Goal: Navigation & Orientation: Find specific page/section

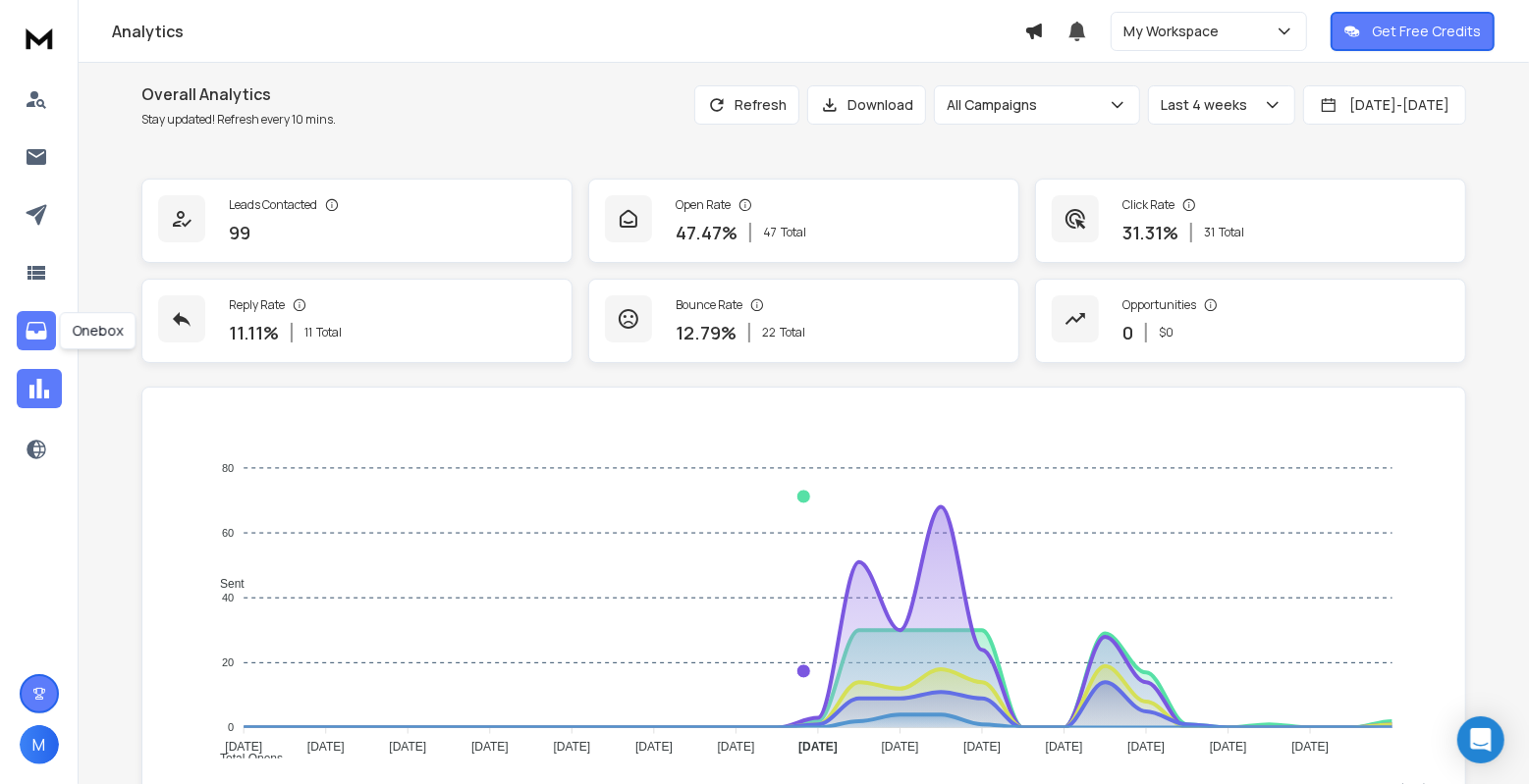
click at [29, 315] on link at bounding box center [37, 331] width 40 height 39
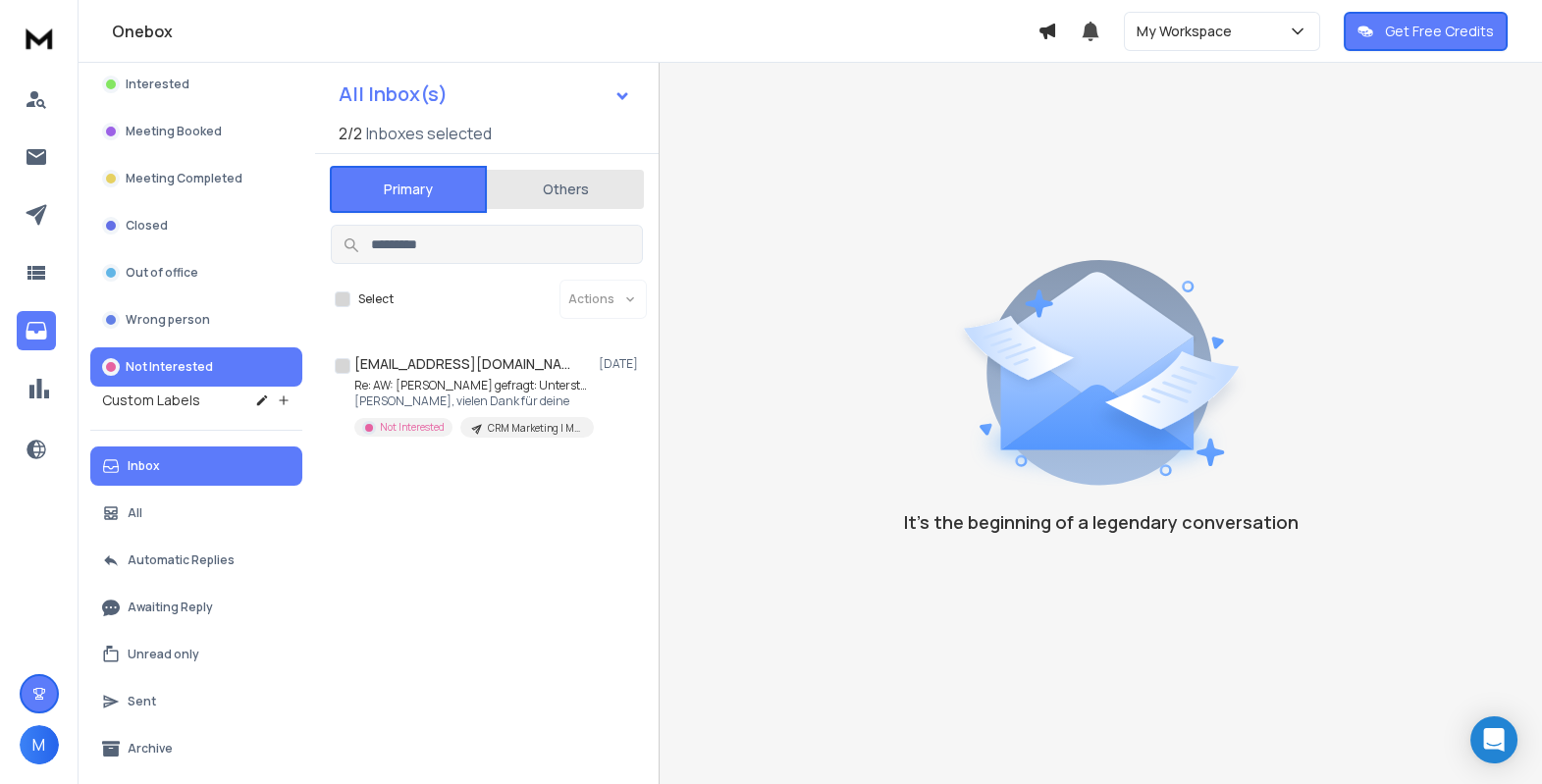
scroll to position [122, 0]
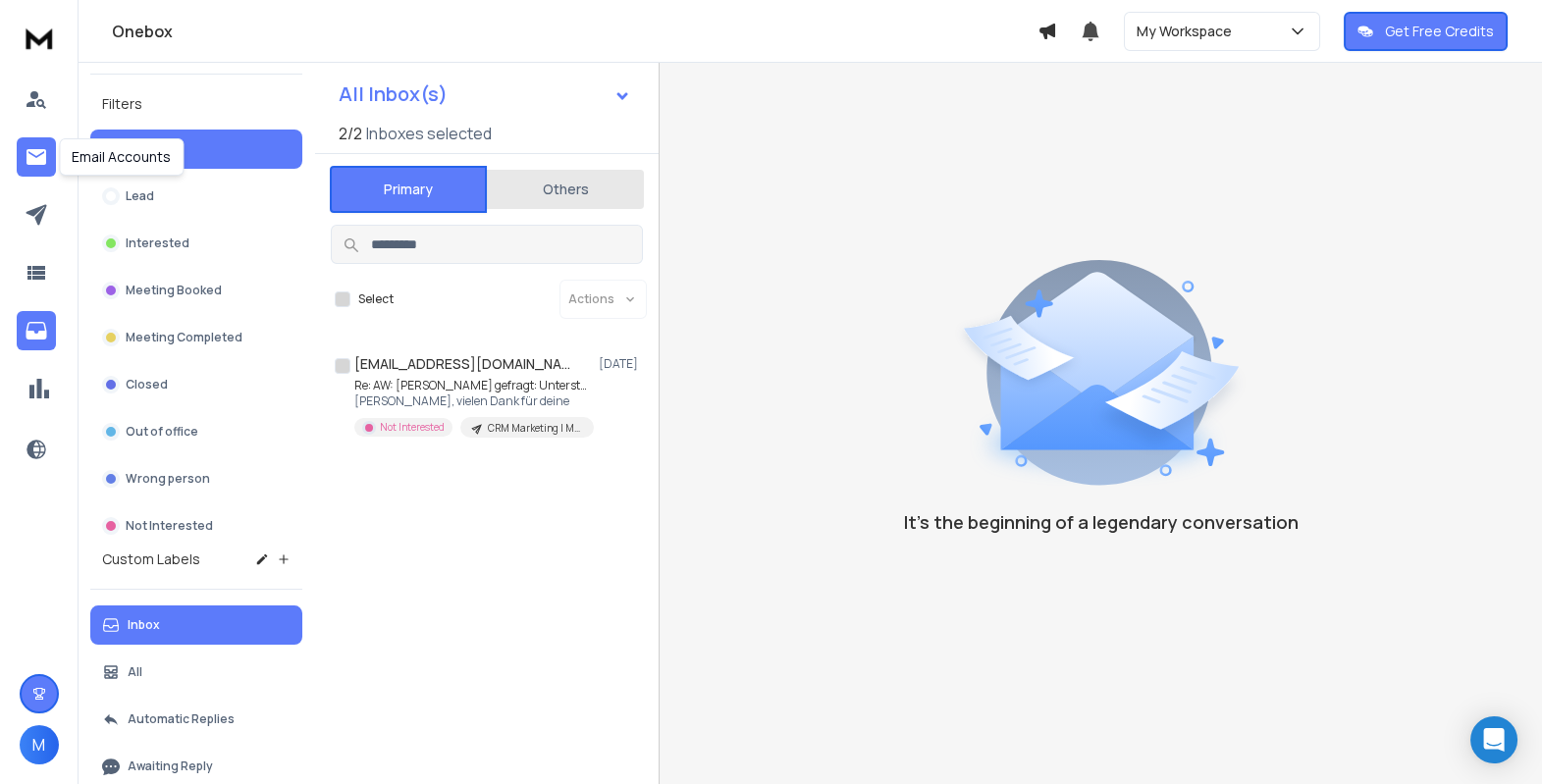
click at [47, 151] on icon at bounding box center [37, 157] width 24 height 24
